Goal: Task Accomplishment & Management: Manage account settings

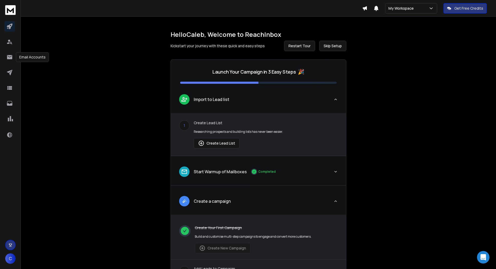
drag, startPoint x: 8, startPoint y: 53, endPoint x: 11, endPoint y: 51, distance: 4.2
click at [8, 53] on link at bounding box center [9, 57] width 10 height 10
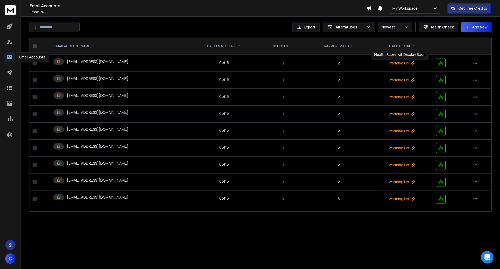
click at [400, 64] on p "Warming Up" at bounding box center [402, 62] width 55 height 5
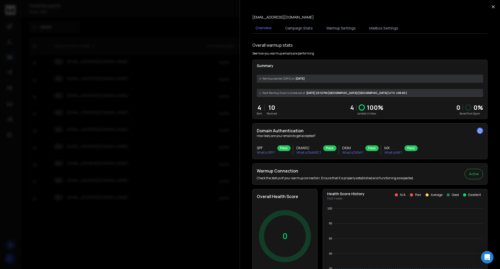
click at [493, 7] on icon "button" at bounding box center [493, 6] width 5 height 5
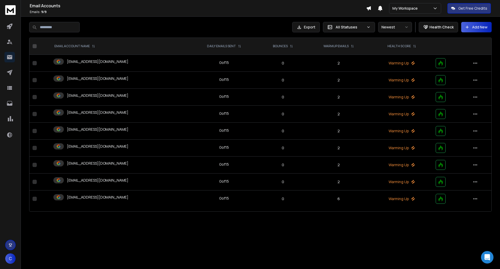
click at [364, 198] on td "6" at bounding box center [339, 198] width 65 height 17
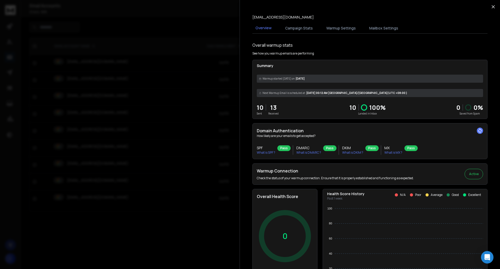
click at [493, 5] on icon "button" at bounding box center [493, 6] width 5 height 5
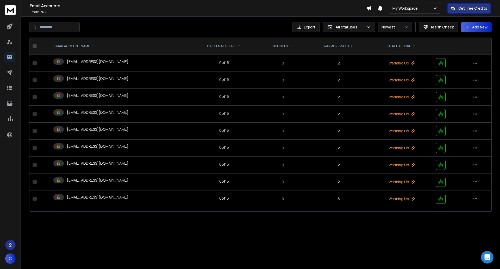
click at [371, 197] on td "Warming Up" at bounding box center [402, 198] width 62 height 17
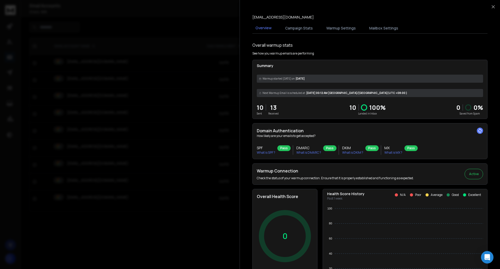
click at [382, 25] on button "Mailbox Settings" at bounding box center [383, 27] width 35 height 11
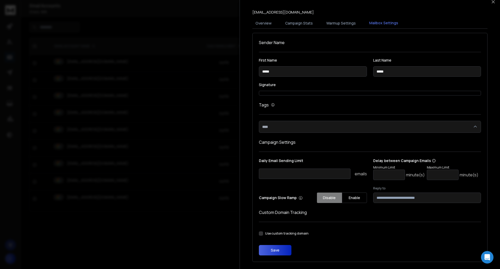
scroll to position [13, 0]
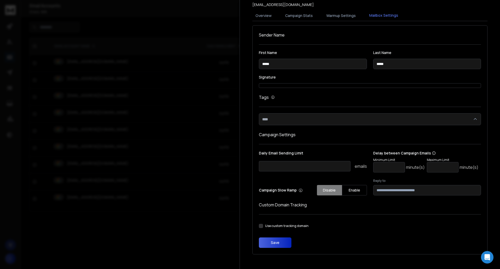
click at [400, 189] on input "text" at bounding box center [427, 190] width 108 height 10
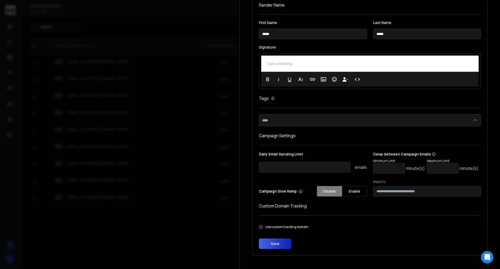
scroll to position [44, 0]
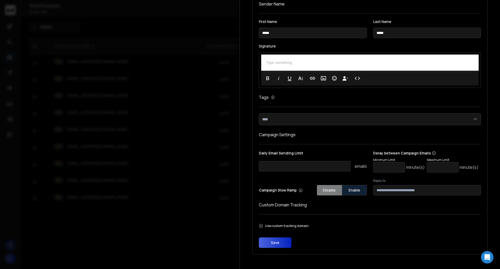
click at [361, 190] on button "Enable" at bounding box center [354, 190] width 25 height 10
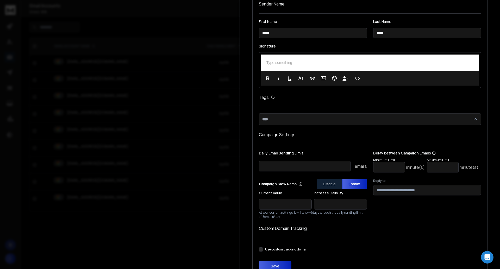
click at [331, 184] on button "Disable" at bounding box center [329, 184] width 25 height 10
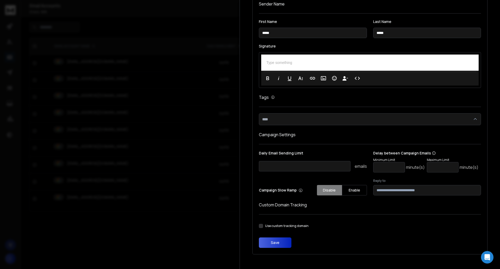
click at [393, 194] on input "text" at bounding box center [427, 190] width 108 height 10
drag, startPoint x: 258, startPoint y: 190, endPoint x: 296, endPoint y: 189, distance: 37.5
click at [296, 189] on div "Sender Name First Name ***** Last Name ***** Signature Type something Clear For…" at bounding box center [370, 124] width 235 height 260
click at [280, 192] on p "Campaign Slow Ramp" at bounding box center [281, 189] width 44 height 5
drag, startPoint x: 261, startPoint y: 191, endPoint x: 307, endPoint y: 189, distance: 45.6
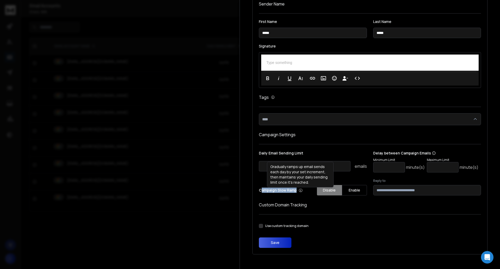
click at [307, 189] on div "Campaign Slow Ramp Disable Enable" at bounding box center [313, 190] width 108 height 10
click at [260, 190] on p "Campaign Slow Ramp" at bounding box center [281, 189] width 44 height 5
drag, startPoint x: 260, startPoint y: 190, endPoint x: 304, endPoint y: 191, distance: 44.1
click at [304, 191] on div "Campaign Slow Ramp Disable Enable" at bounding box center [313, 190] width 108 height 10
click at [283, 191] on p "Campaign Slow Ramp" at bounding box center [281, 189] width 44 height 5
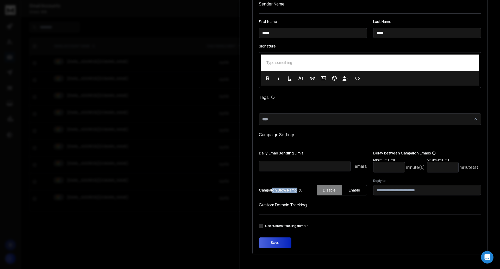
drag, startPoint x: 273, startPoint y: 191, endPoint x: 300, endPoint y: 191, distance: 27.4
click at [300, 191] on p "Campaign Slow Ramp" at bounding box center [281, 189] width 44 height 5
click at [271, 191] on p "Campaign Slow Ramp" at bounding box center [281, 189] width 44 height 5
drag, startPoint x: 261, startPoint y: 191, endPoint x: 291, endPoint y: 190, distance: 30.5
click at [291, 190] on p "Campaign Slow Ramp" at bounding box center [281, 189] width 44 height 5
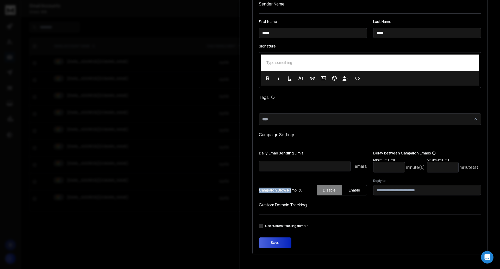
click at [268, 191] on p "Campaign Slow Ramp" at bounding box center [281, 189] width 44 height 5
drag, startPoint x: 274, startPoint y: 191, endPoint x: 299, endPoint y: 191, distance: 25.0
click at [299, 191] on p "Campaign Slow Ramp" at bounding box center [281, 189] width 44 height 5
click at [271, 190] on p "Campaign Slow Ramp" at bounding box center [281, 189] width 44 height 5
drag, startPoint x: 259, startPoint y: 191, endPoint x: 295, endPoint y: 192, distance: 35.5
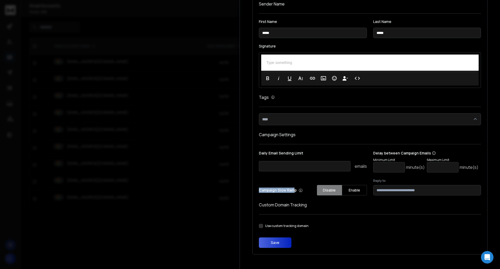
click at [295, 192] on p "Campaign Slow Ramp" at bounding box center [281, 189] width 44 height 5
click at [278, 191] on p "Campaign Slow Ramp" at bounding box center [281, 189] width 44 height 5
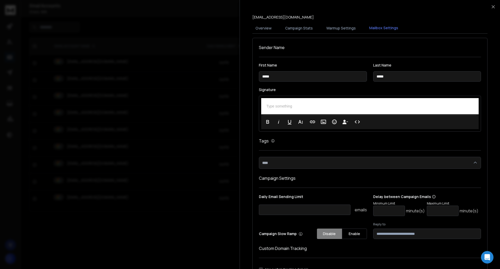
drag, startPoint x: 494, startPoint y: 6, endPoint x: 320, endPoint y: 24, distance: 175.3
click at [494, 7] on icon "button" at bounding box center [493, 6] width 5 height 5
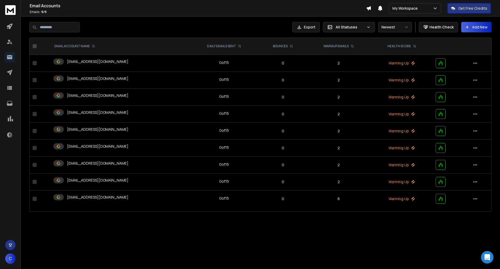
click at [331, 183] on td "2" at bounding box center [339, 181] width 65 height 17
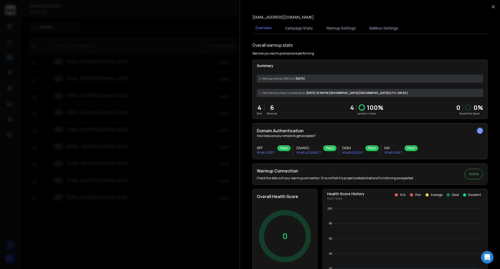
click at [386, 26] on button "Mailbox Settings" at bounding box center [383, 27] width 35 height 11
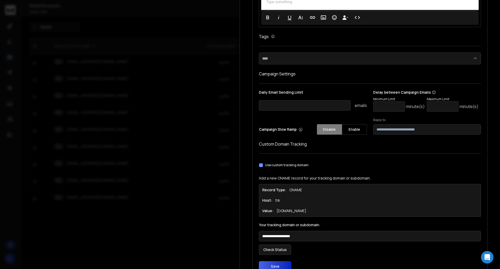
scroll to position [128, 0]
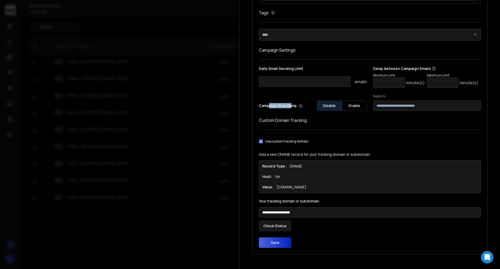
drag, startPoint x: 269, startPoint y: 106, endPoint x: 321, endPoint y: 111, distance: 52.4
click at [293, 105] on p "Campaign Slow Ramp" at bounding box center [281, 105] width 44 height 5
click at [269, 106] on p "Campaign Slow Ramp" at bounding box center [281, 105] width 44 height 5
drag, startPoint x: 281, startPoint y: 120, endPoint x: 323, endPoint y: 119, distance: 42.0
click at [316, 118] on h1 "Custom Domain Tracking" at bounding box center [370, 120] width 222 height 6
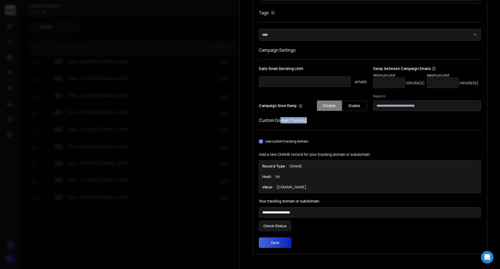
click at [329, 122] on h1 "Custom Domain Tracking" at bounding box center [370, 120] width 222 height 6
click at [399, 100] on div "Reply to" at bounding box center [427, 102] width 108 height 17
click at [405, 108] on input "text" at bounding box center [427, 105] width 108 height 10
click at [401, 107] on input "text" at bounding box center [427, 105] width 108 height 10
drag, startPoint x: 279, startPoint y: 124, endPoint x: 321, endPoint y: 121, distance: 42.6
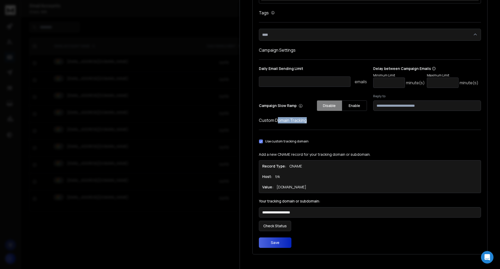
click at [321, 121] on h1 "Custom Domain Tracking" at bounding box center [370, 120] width 222 height 6
click at [333, 121] on h1 "Custom Domain Tracking" at bounding box center [370, 120] width 222 height 6
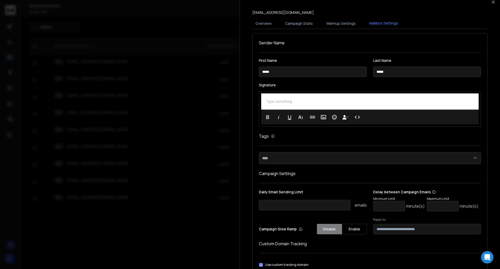
scroll to position [0, 0]
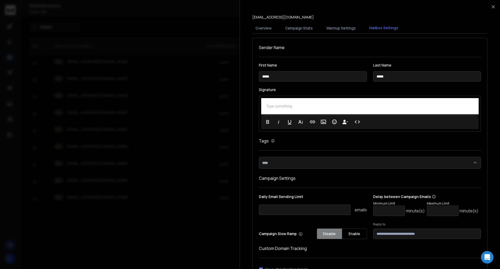
drag, startPoint x: 493, startPoint y: 5, endPoint x: 201, endPoint y: 112, distance: 310.2
click at [493, 5] on icon "button" at bounding box center [493, 6] width 5 height 5
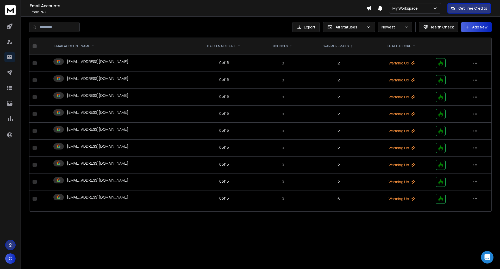
click at [309, 195] on td "6" at bounding box center [339, 198] width 65 height 17
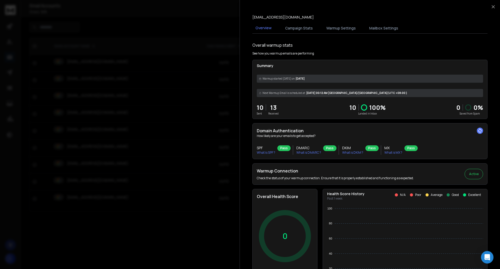
click at [384, 24] on button "Mailbox Settings" at bounding box center [383, 27] width 35 height 11
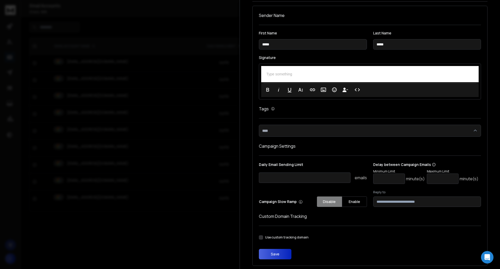
scroll to position [44, 0]
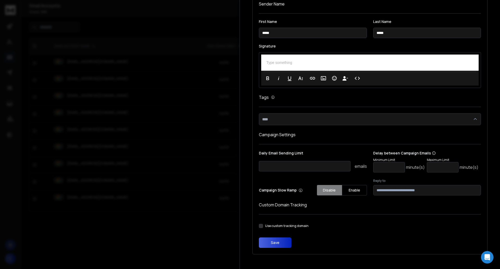
drag, startPoint x: 349, startPoint y: 193, endPoint x: 382, endPoint y: 191, distance: 33.6
click at [349, 193] on button "Enable" at bounding box center [354, 190] width 25 height 10
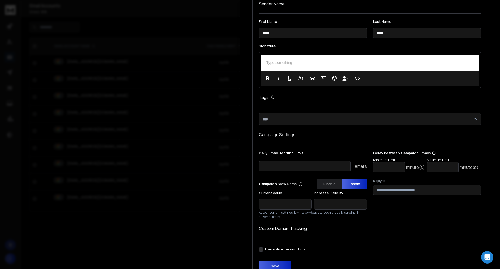
click at [386, 189] on input "text" at bounding box center [427, 190] width 108 height 10
click at [403, 191] on input "text" at bounding box center [427, 190] width 108 height 10
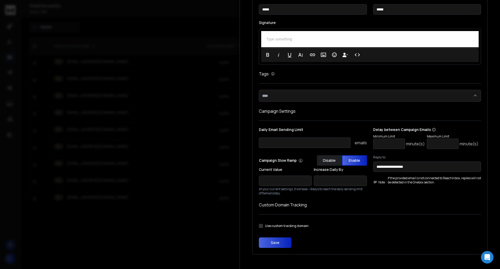
type input "**********"
click at [285, 244] on button "Save" at bounding box center [275, 242] width 33 height 10
click at [334, 183] on input "*" at bounding box center [340, 180] width 53 height 10
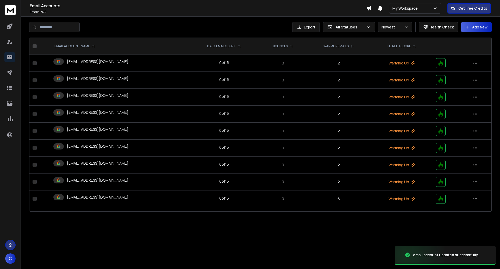
click at [325, 199] on td "6" at bounding box center [339, 198] width 65 height 17
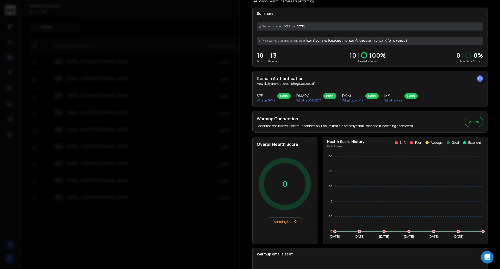
scroll to position [0, 0]
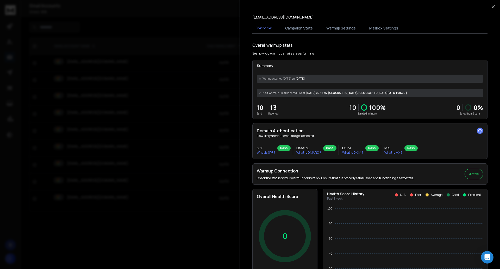
click at [384, 26] on button "Mailbox Settings" at bounding box center [383, 27] width 35 height 11
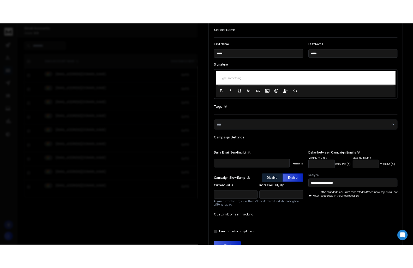
scroll to position [67, 0]
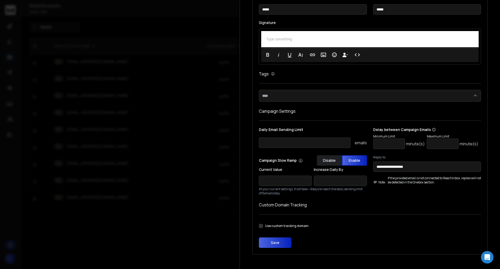
click at [328, 180] on input "*" at bounding box center [340, 180] width 53 height 10
click at [293, 145] on input "**" at bounding box center [305, 142] width 92 height 10
click at [389, 144] on input "**" at bounding box center [389, 143] width 32 height 10
type input "*"
click at [444, 144] on input "**" at bounding box center [443, 143] width 32 height 10
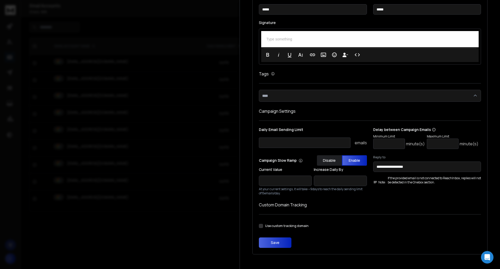
type input "*"
type input "**"
click at [381, 149] on input "*" at bounding box center [389, 143] width 32 height 10
click at [443, 145] on input "**" at bounding box center [443, 143] width 32 height 10
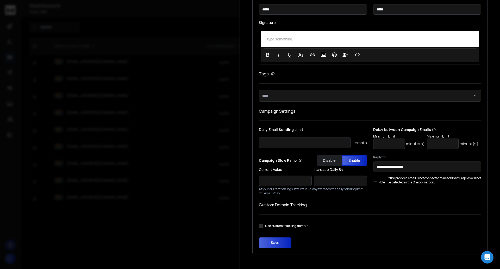
type input "*"
type input "**"
click at [383, 147] on input "*" at bounding box center [389, 143] width 32 height 10
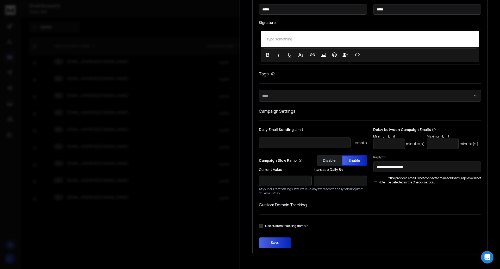
type input "**"
click at [455, 125] on form "**********" at bounding box center [370, 121] width 222 height 251
click at [281, 243] on button "Save" at bounding box center [275, 242] width 33 height 10
